Goal: Task Accomplishment & Management: Manage account settings

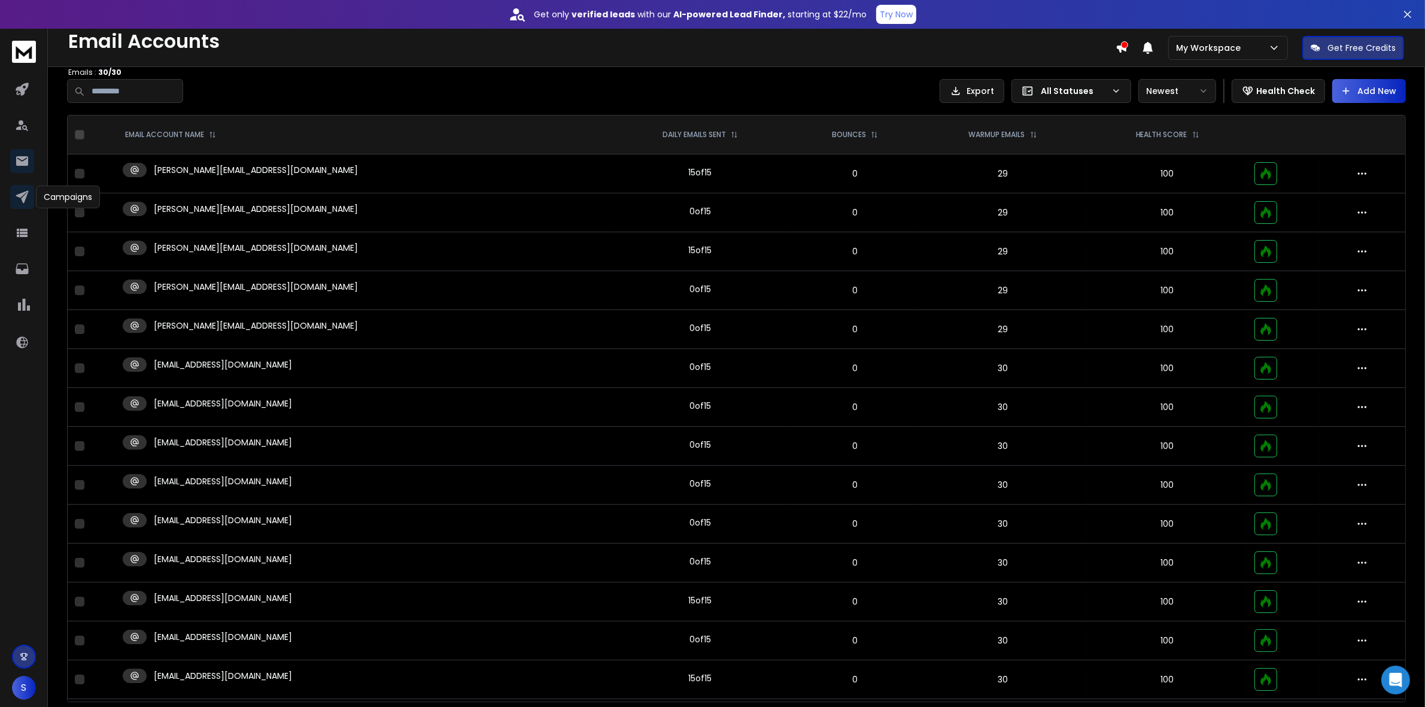
click at [26, 195] on icon at bounding box center [22, 196] width 13 height 13
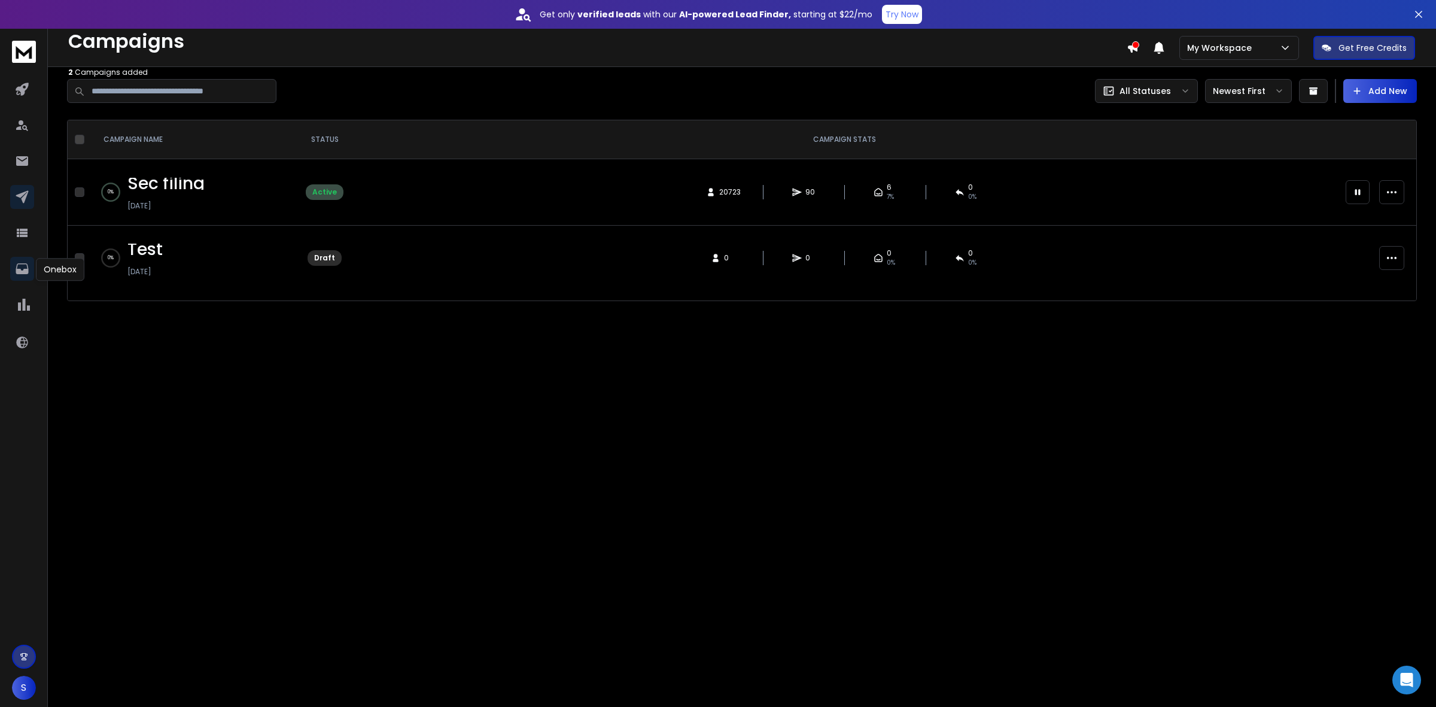
click at [25, 270] on icon at bounding box center [22, 268] width 13 height 11
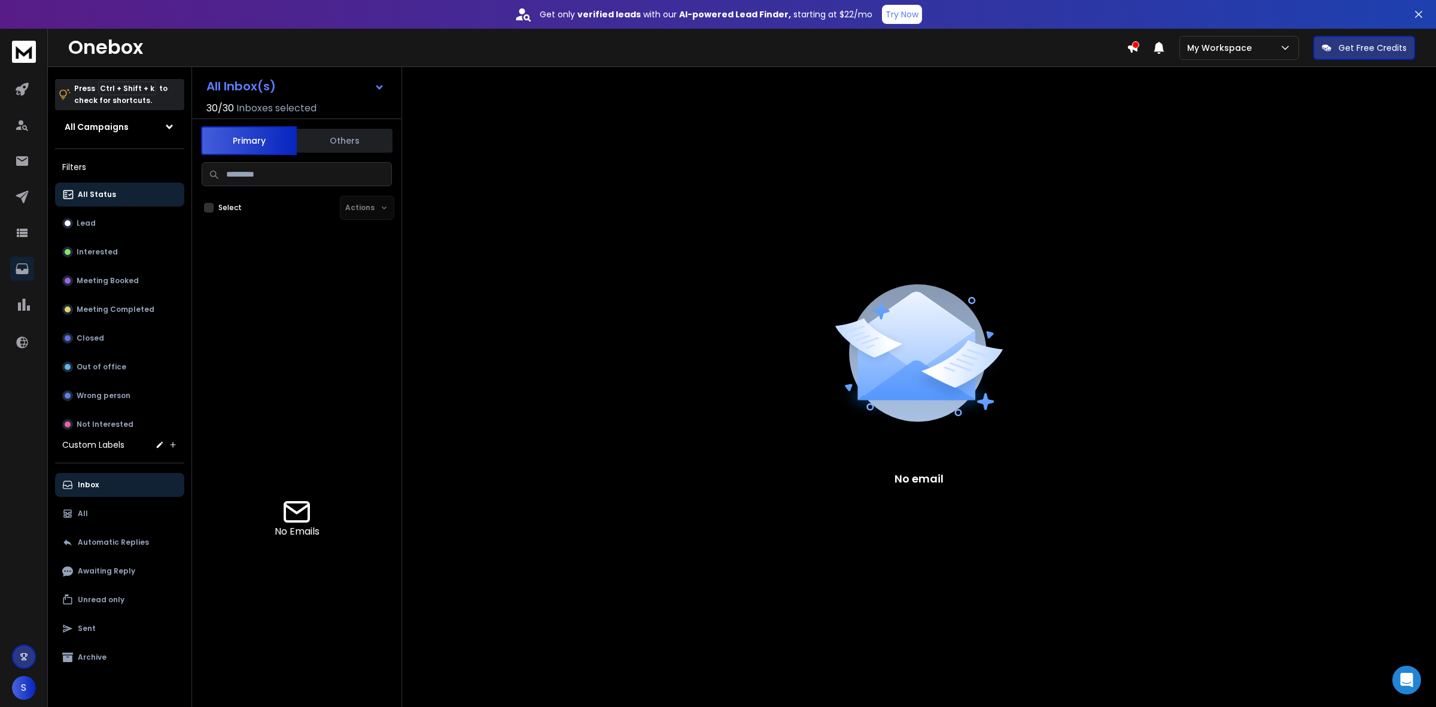
click at [341, 138] on button "Others" at bounding box center [345, 140] width 96 height 26
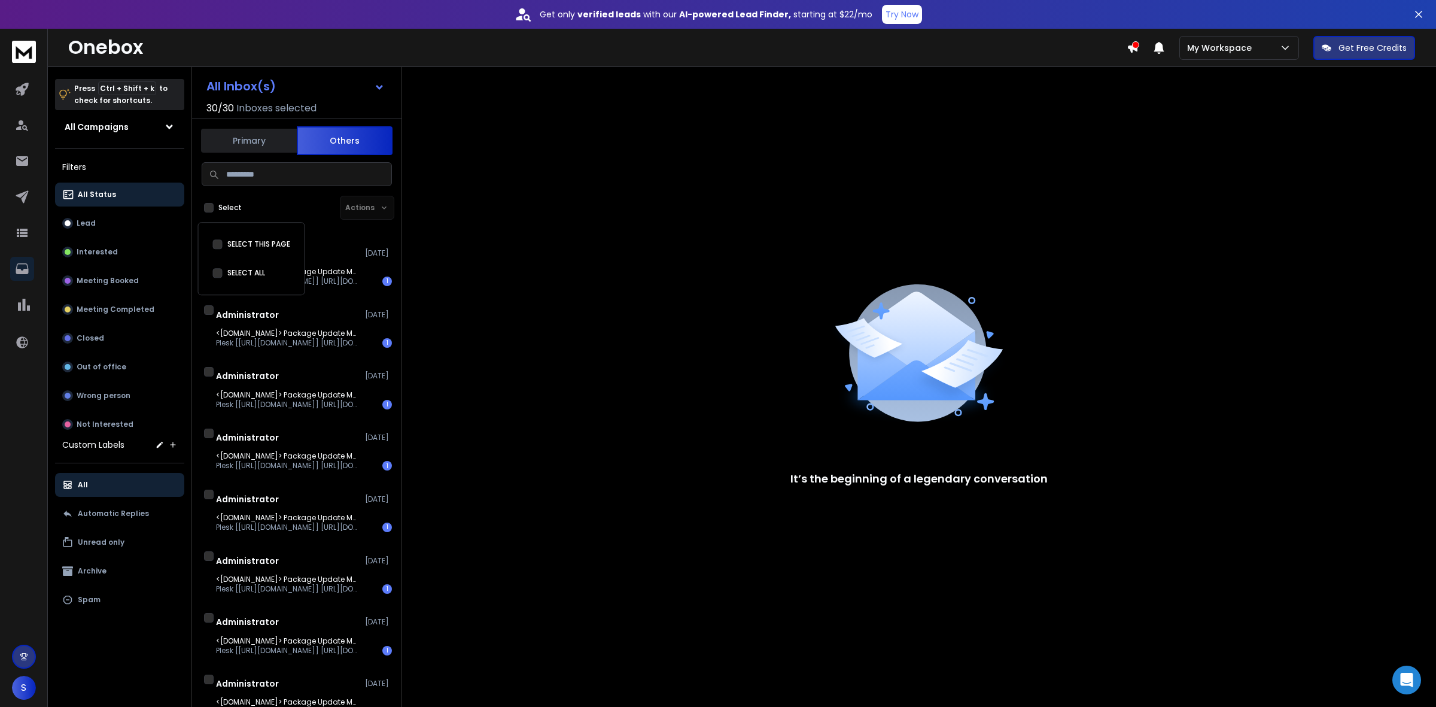
click at [209, 207] on button "SELECT THIS PAGE" at bounding box center [209, 208] width 10 height 10
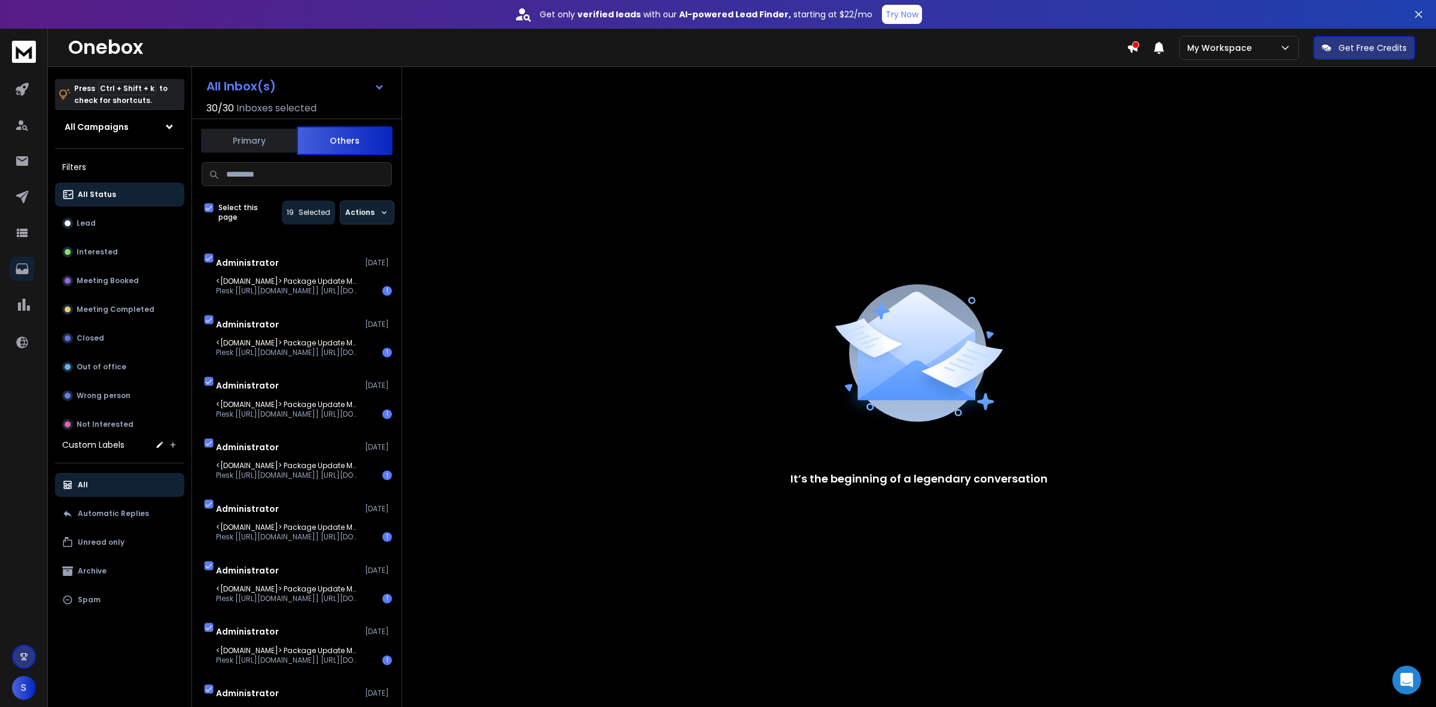
click at [366, 212] on p "Actions" at bounding box center [359, 213] width 29 height 10
click at [365, 240] on div "Delete email" at bounding box center [348, 239] width 69 height 12
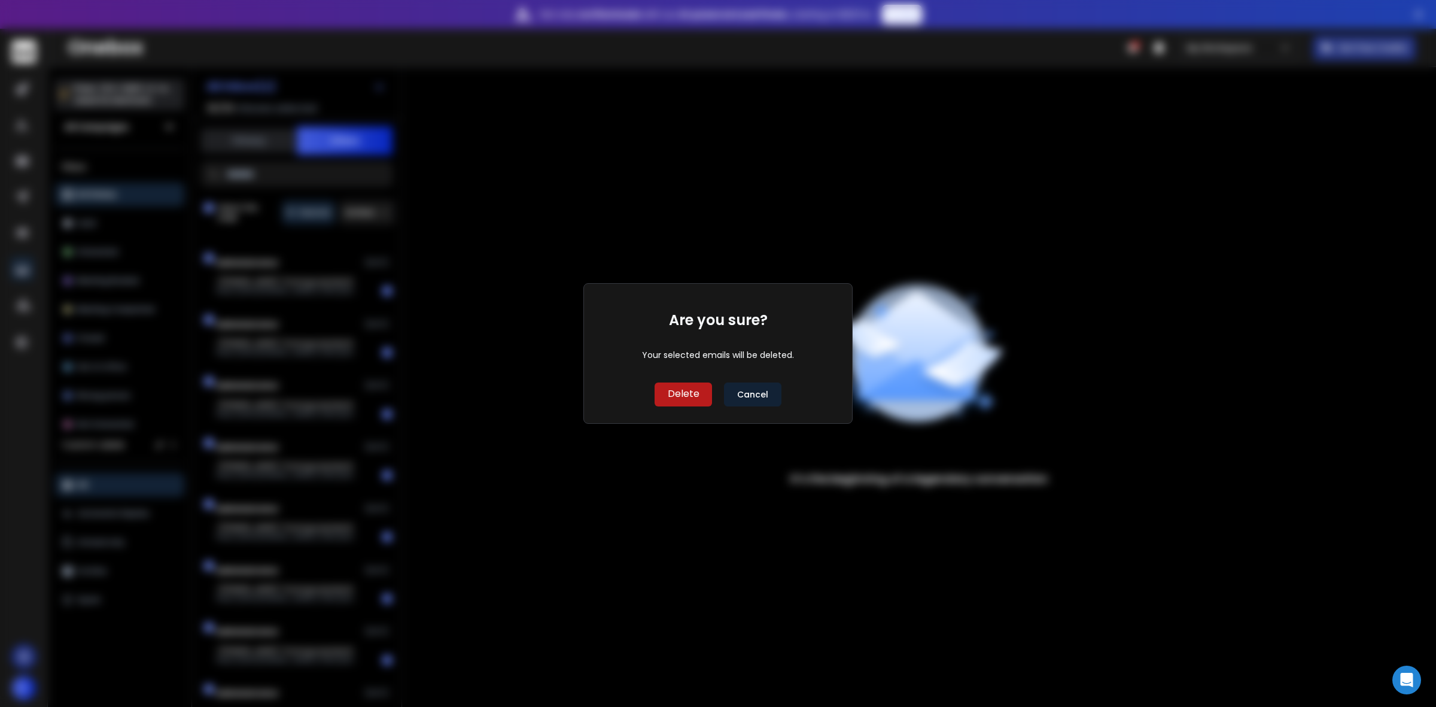
click at [673, 390] on button "Delete" at bounding box center [683, 394] width 57 height 24
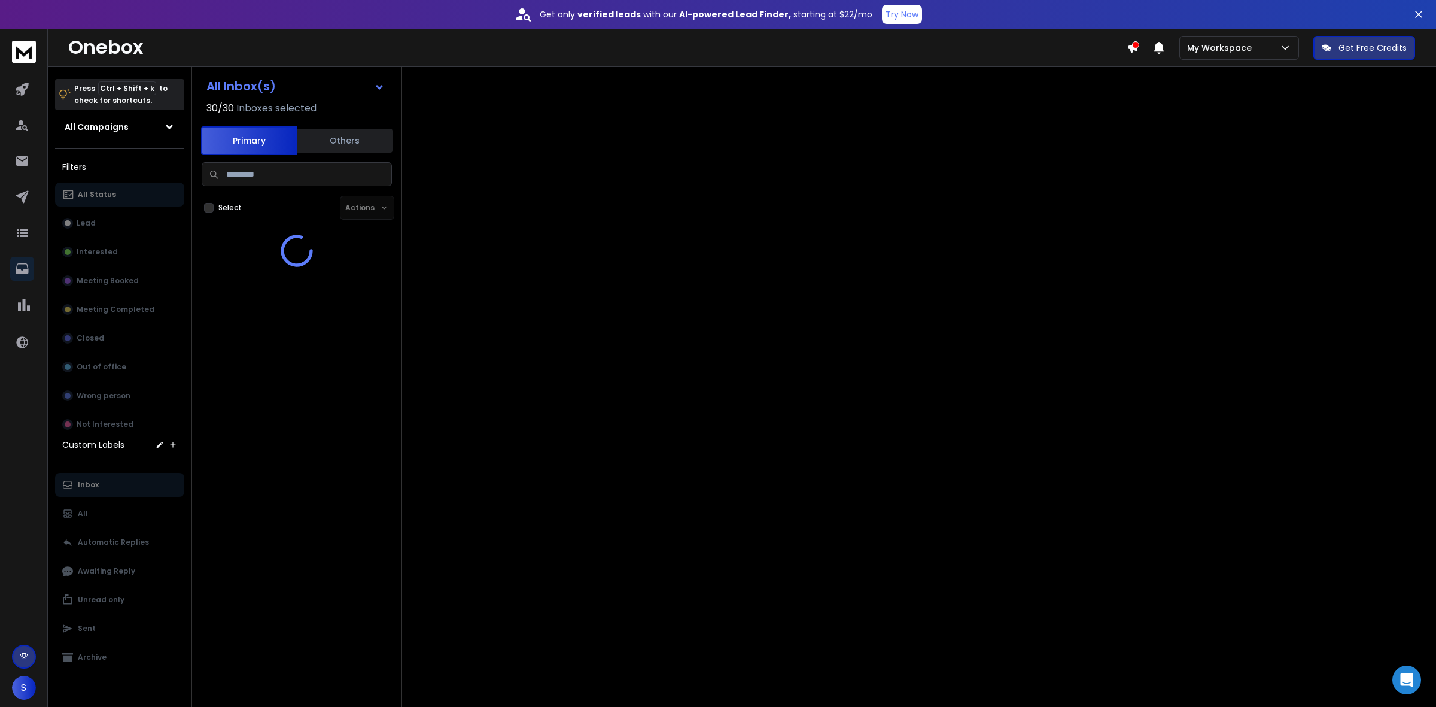
click at [269, 135] on button "Primary" at bounding box center [249, 140] width 96 height 29
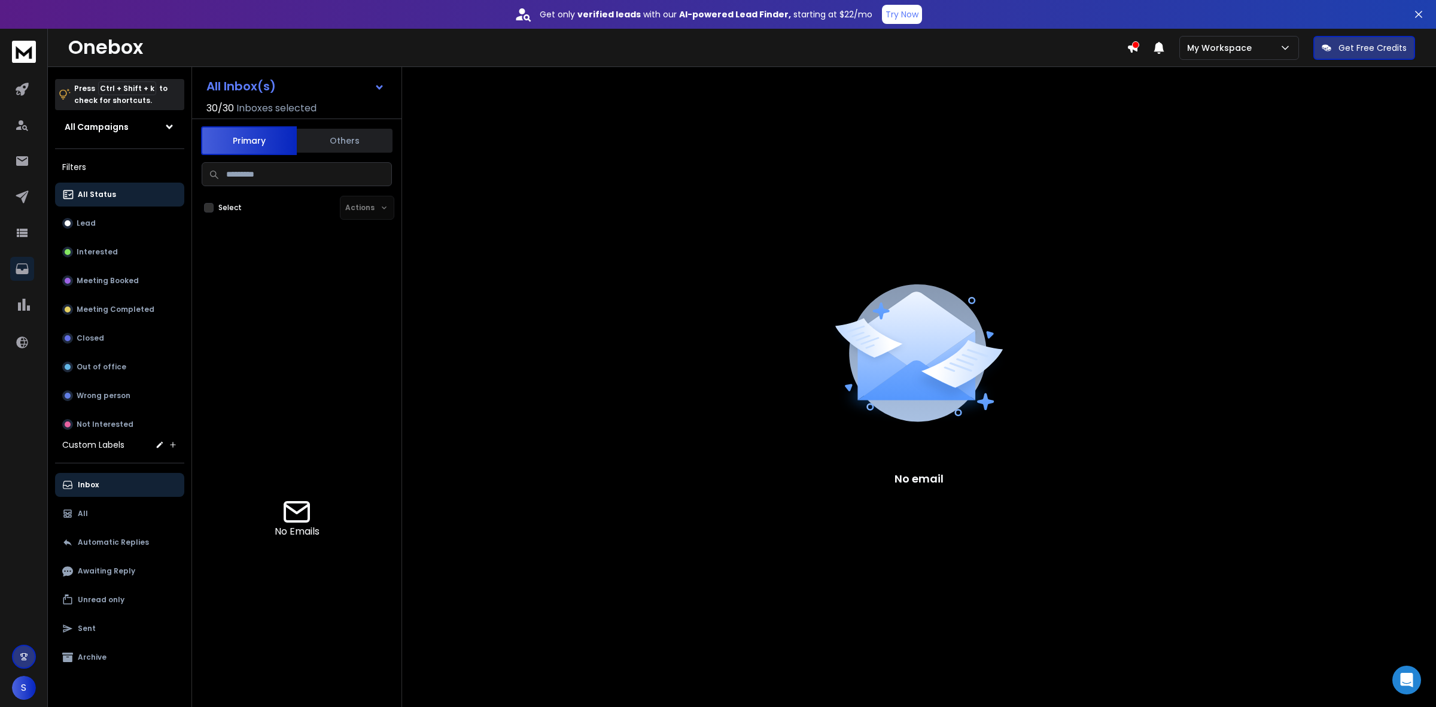
click at [349, 142] on button "Others" at bounding box center [345, 140] width 96 height 26
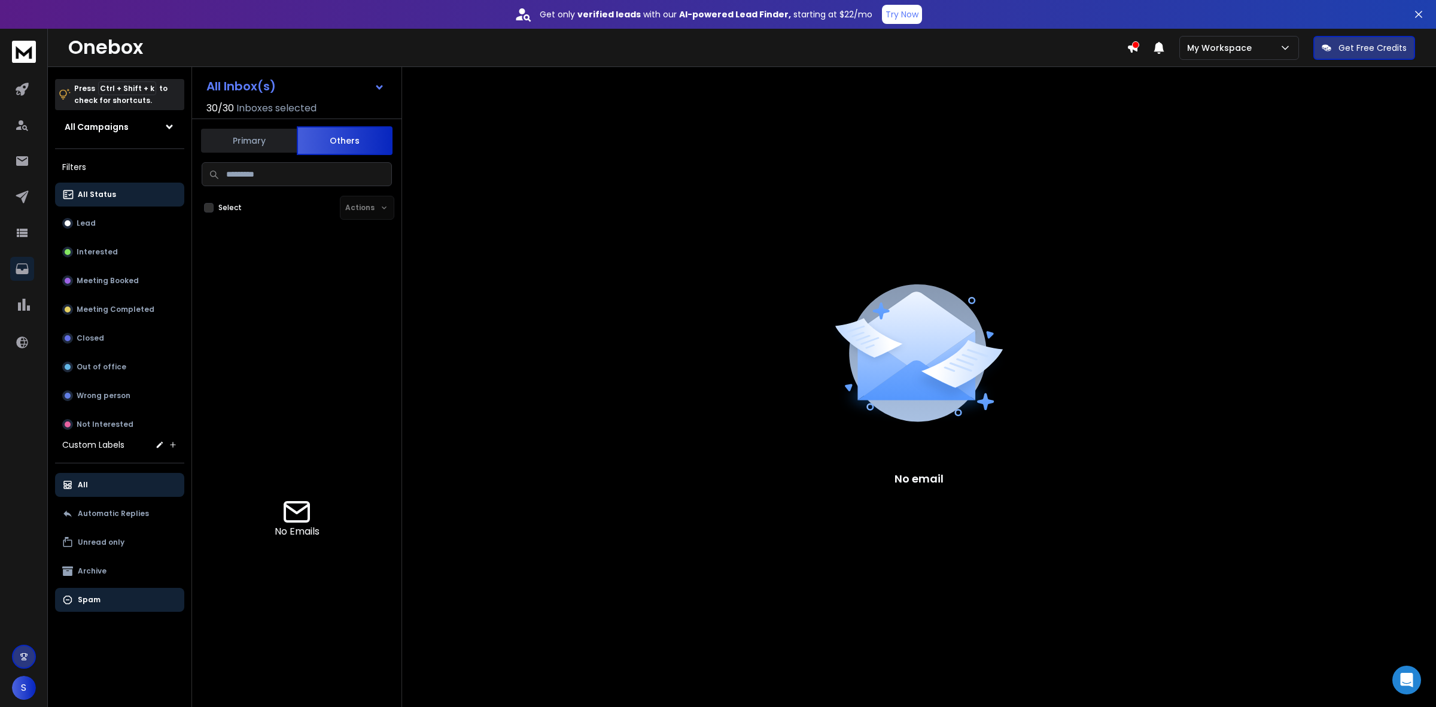
click at [78, 609] on button "Spam" at bounding box center [119, 600] width 129 height 24
click at [241, 148] on button "Primary" at bounding box center [249, 140] width 96 height 26
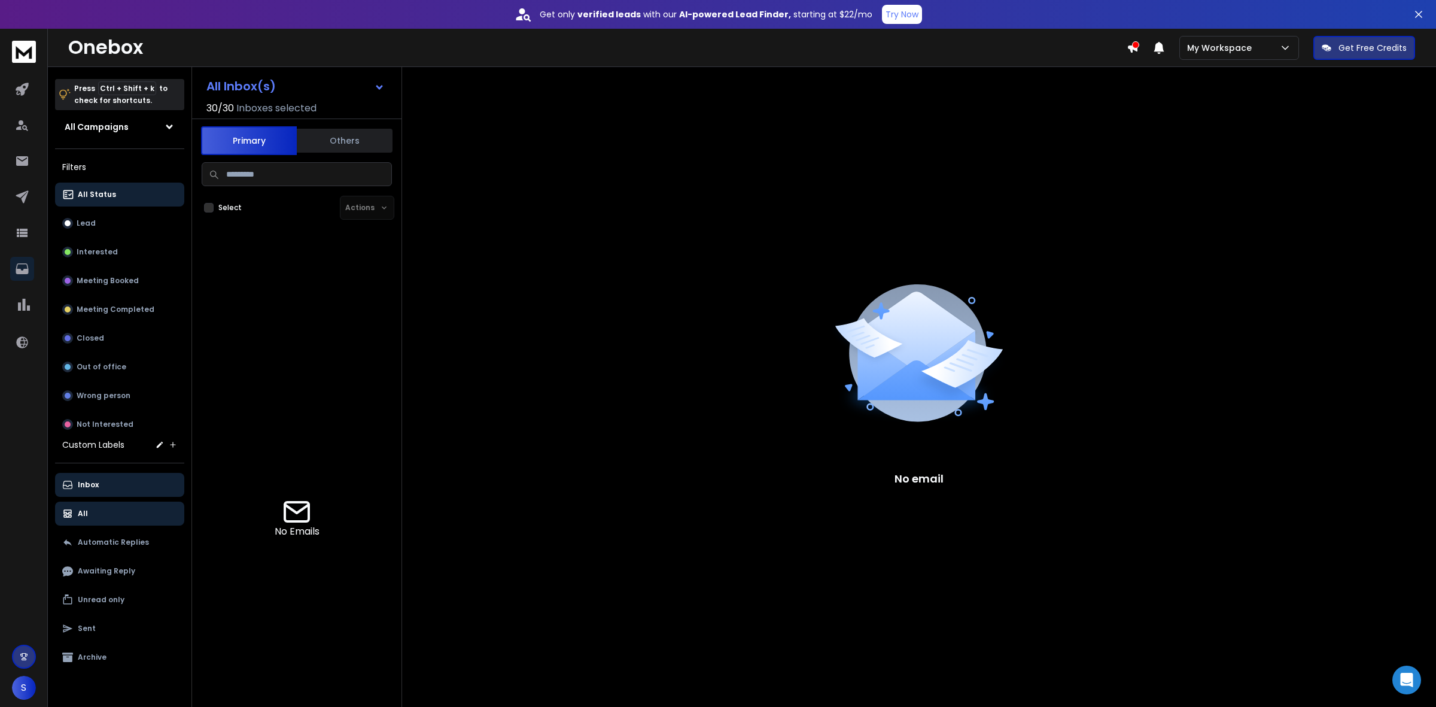
click at [78, 519] on div "All" at bounding box center [75, 513] width 26 height 14
click at [99, 600] on p "Unread only" at bounding box center [101, 600] width 47 height 10
click at [346, 132] on button "Others" at bounding box center [345, 140] width 96 height 26
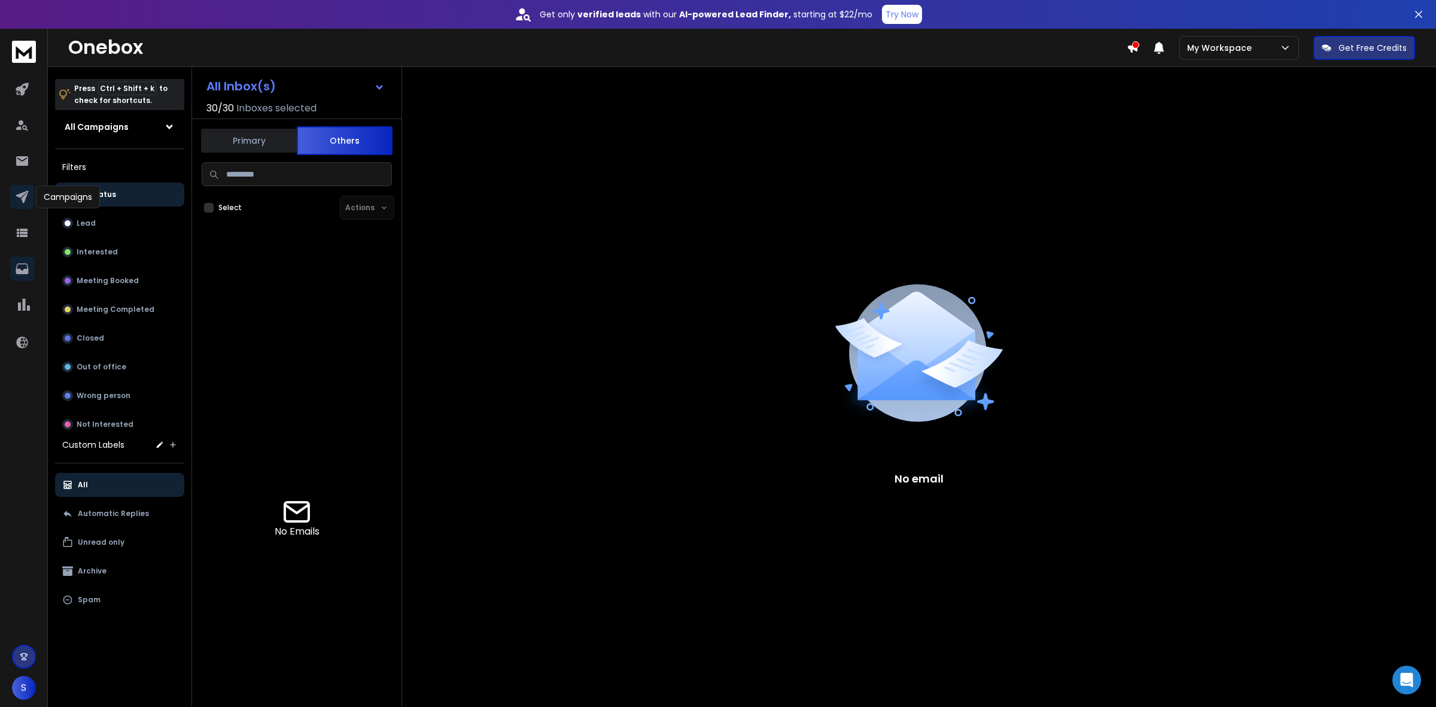
click at [24, 189] on link at bounding box center [22, 197] width 24 height 24
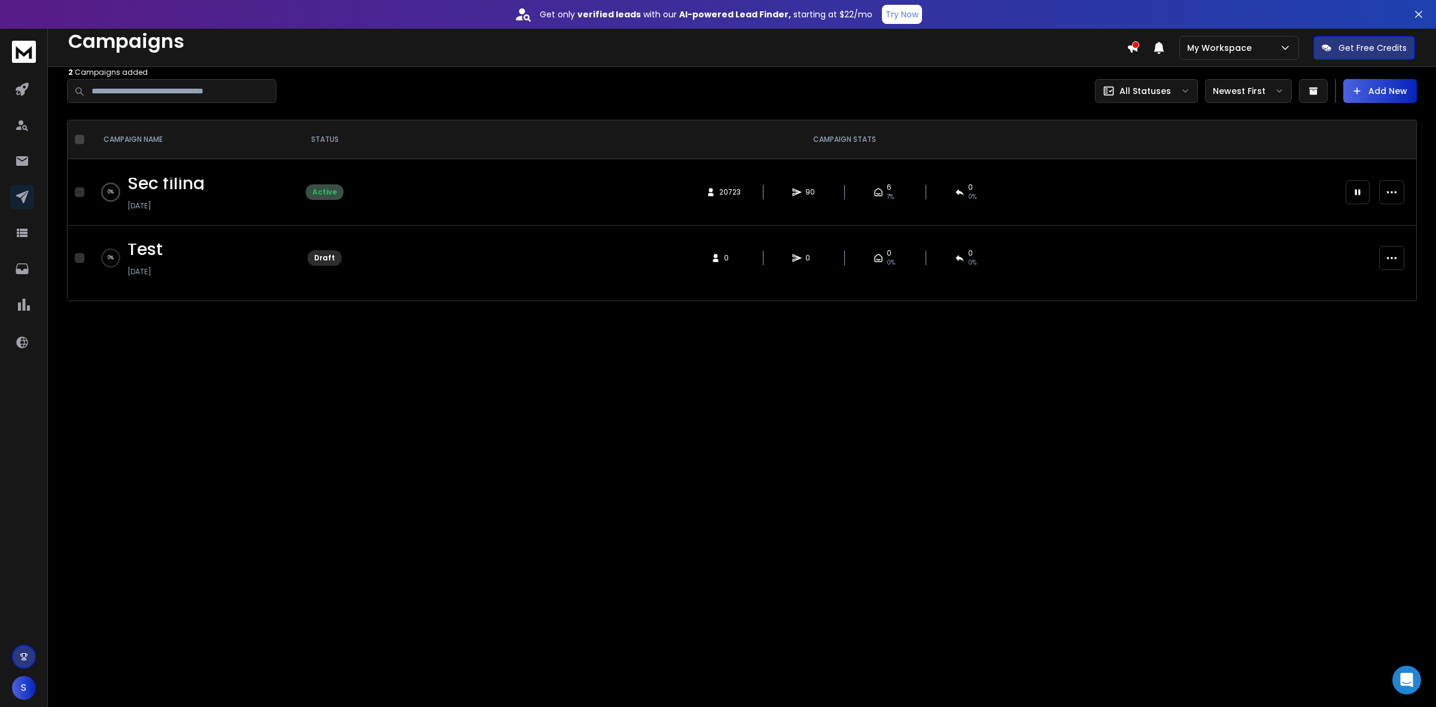
click at [196, 201] on p "[DATE]" at bounding box center [165, 206] width 77 height 10
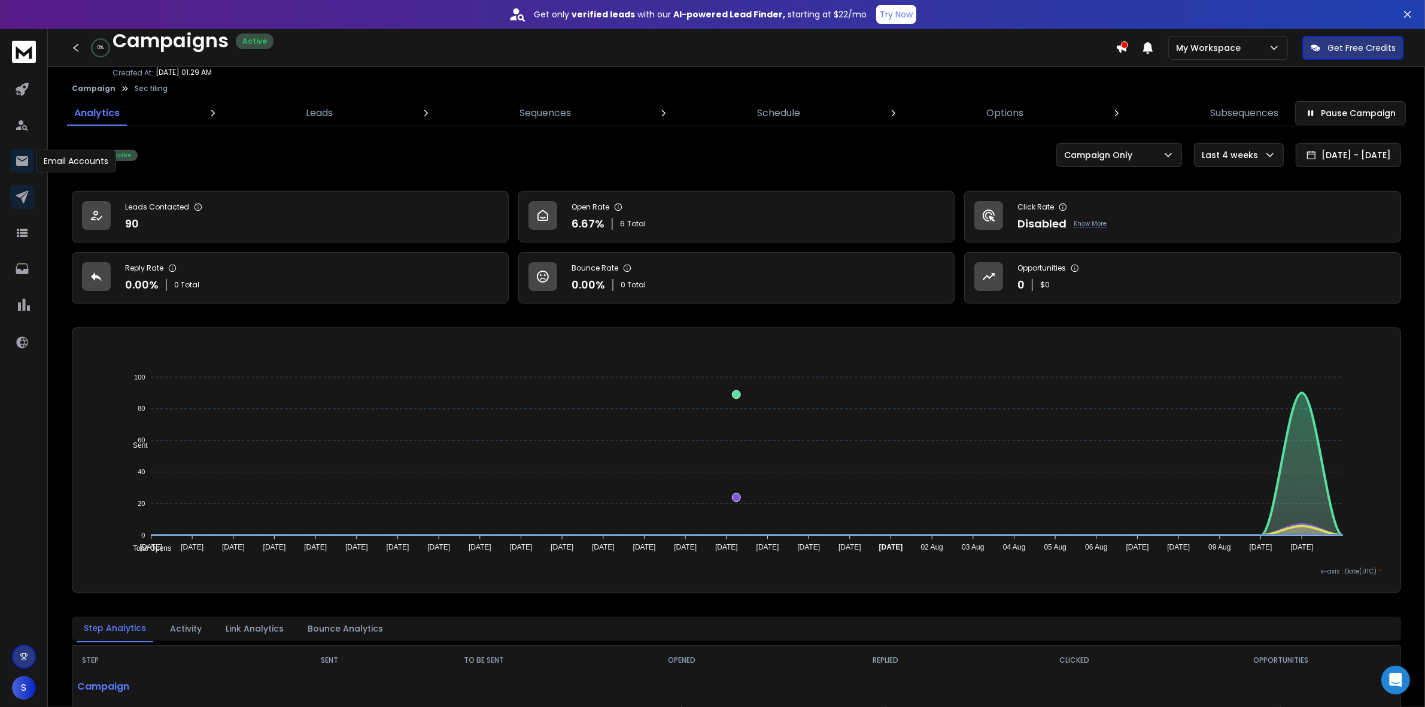
click at [19, 160] on icon at bounding box center [22, 161] width 12 height 10
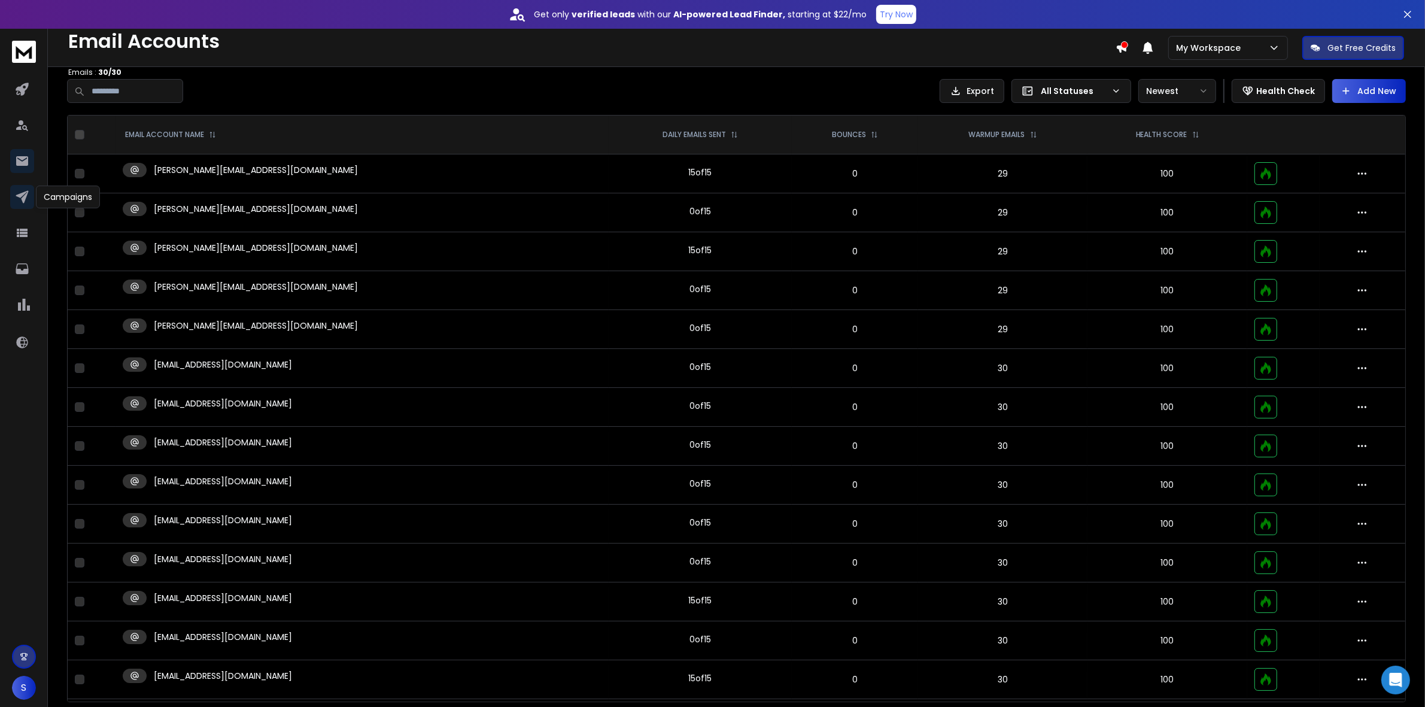
click at [22, 201] on icon at bounding box center [22, 197] width 14 height 14
